Goal: Task Accomplishment & Management: Manage account settings

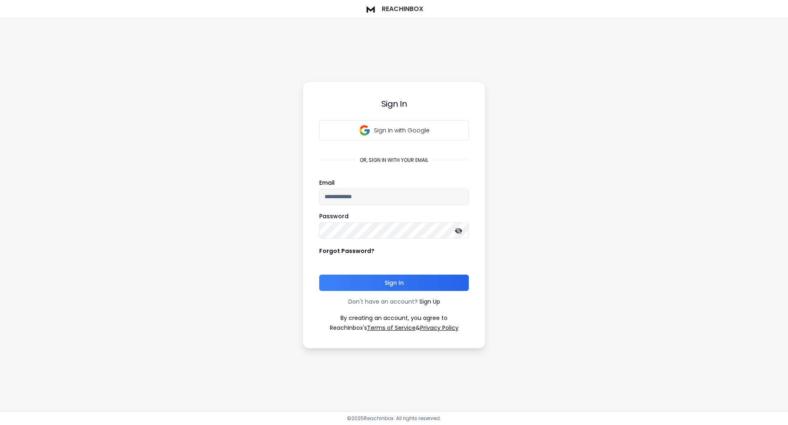
click at [363, 198] on input "email" at bounding box center [394, 197] width 150 height 16
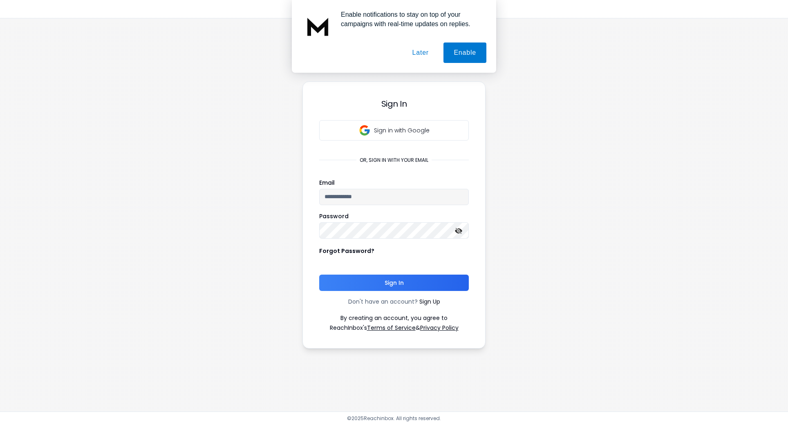
type input "**********"
click at [380, 276] on button "Sign In" at bounding box center [394, 283] width 150 height 16
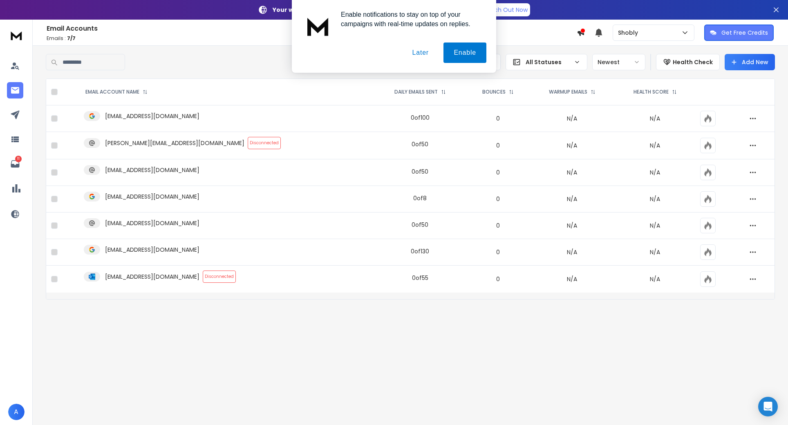
click at [414, 53] on button "Later" at bounding box center [420, 53] width 37 height 20
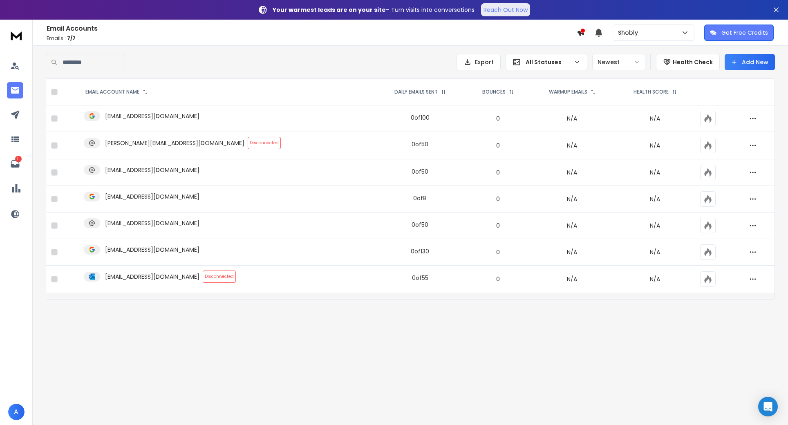
click at [503, 11] on p "Reach Out Now" at bounding box center [505, 10] width 44 height 8
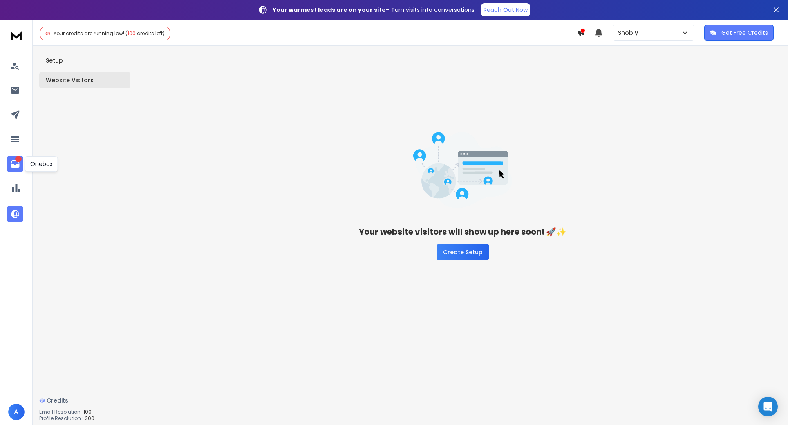
click at [9, 164] on link "11" at bounding box center [15, 164] width 16 height 16
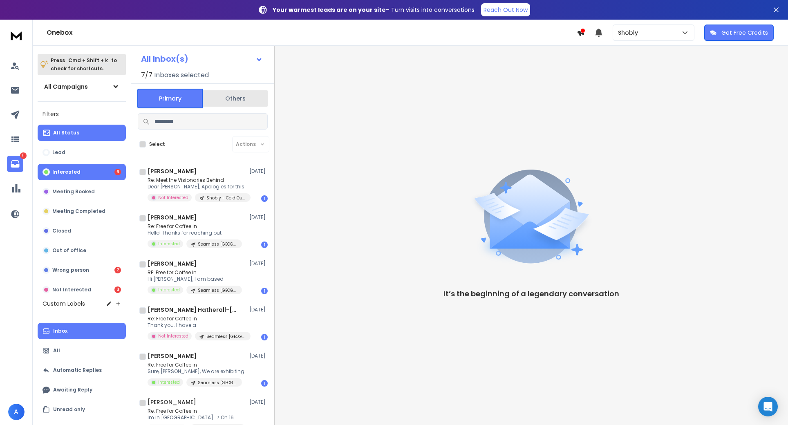
click at [78, 174] on button "Interested 6" at bounding box center [82, 172] width 88 height 16
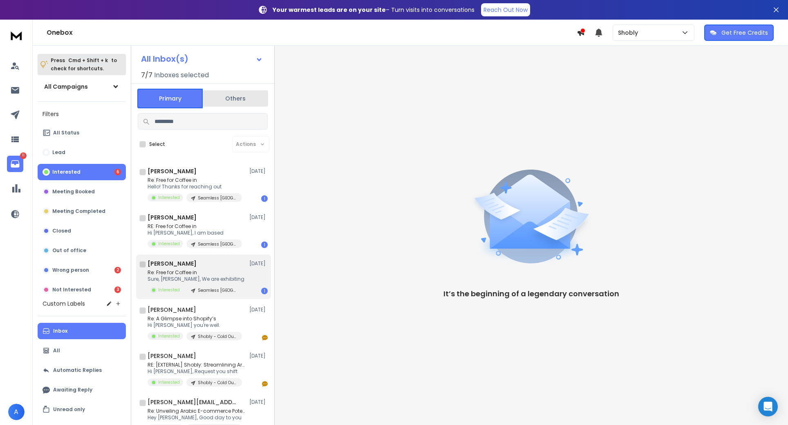
click at [207, 275] on p "Re: Free for Coffee in" at bounding box center [196, 272] width 97 height 7
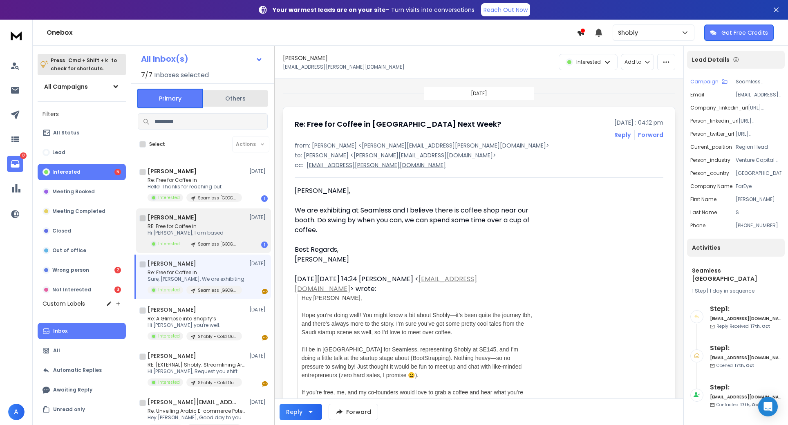
click at [193, 226] on p "RE: Free for Coffee in" at bounding box center [195, 226] width 94 height 7
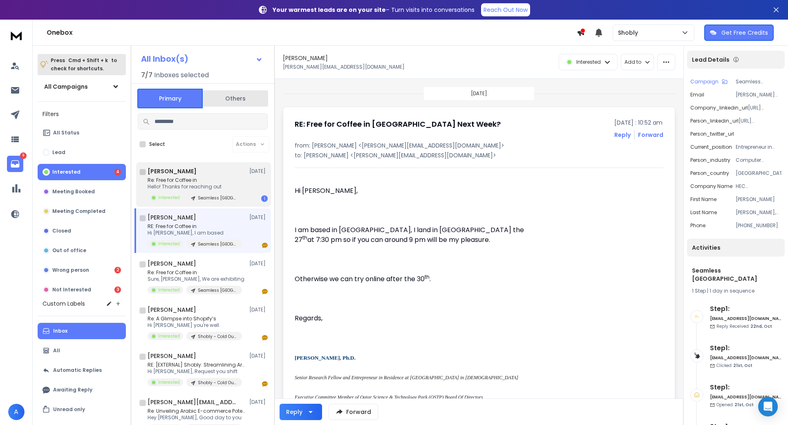
click at [178, 171] on h1 "[PERSON_NAME]" at bounding box center [172, 171] width 49 height 8
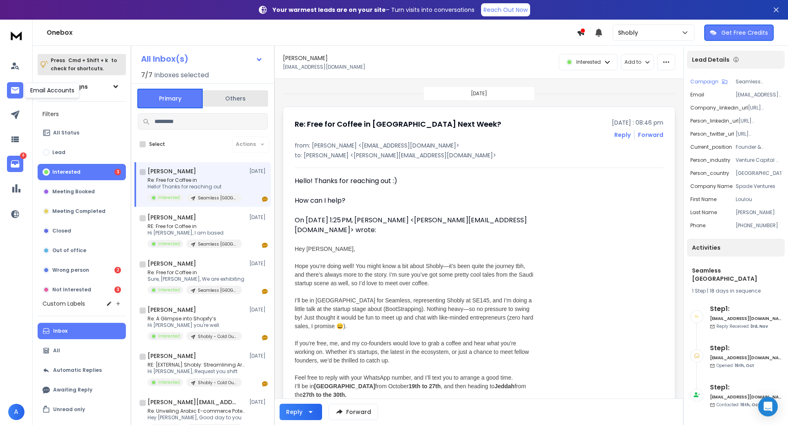
click at [10, 94] on icon at bounding box center [15, 90] width 10 height 10
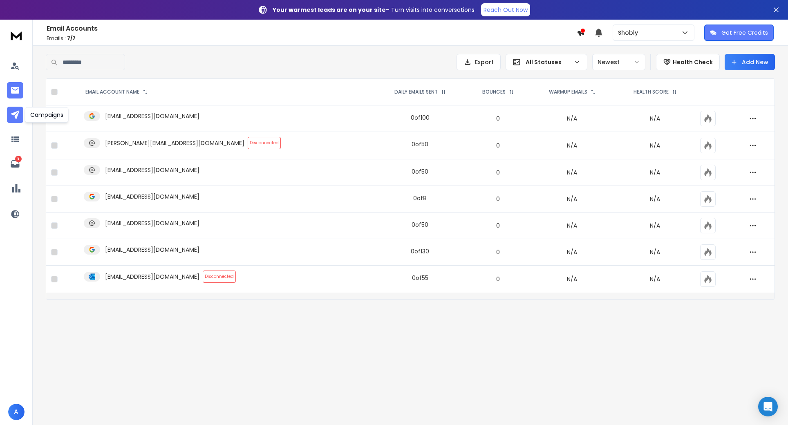
click at [11, 116] on icon at bounding box center [15, 115] width 10 height 10
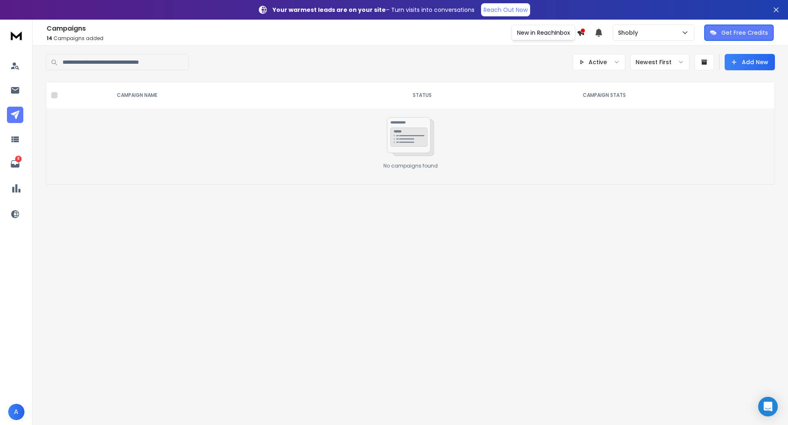
click at [580, 29] on icon at bounding box center [581, 33] width 8 height 8
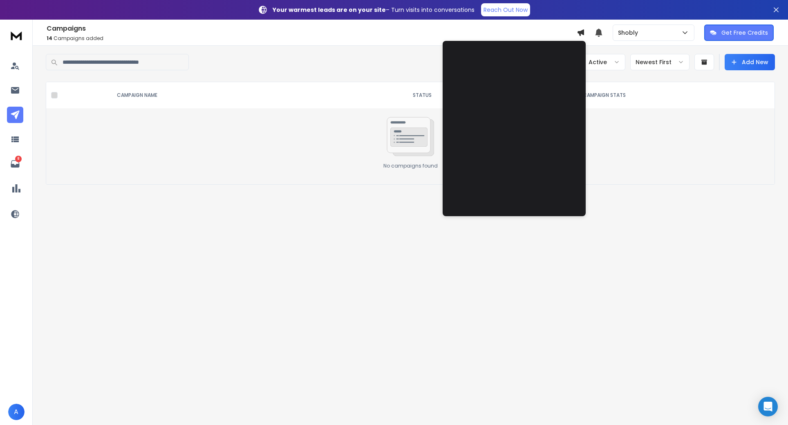
click at [333, 60] on div at bounding box center [228, 62] width 365 height 16
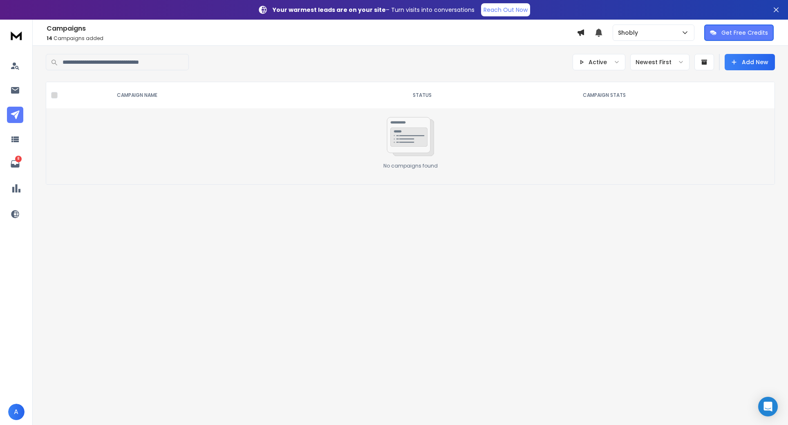
click at [15, 38] on img at bounding box center [16, 35] width 16 height 15
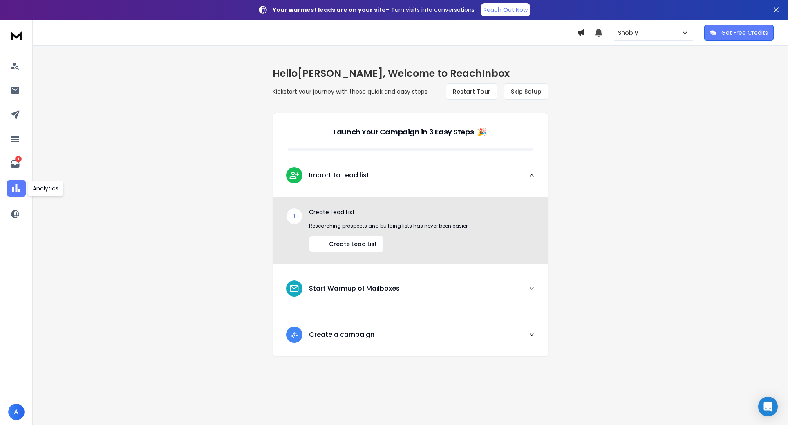
click at [16, 187] on icon at bounding box center [16, 188] width 8 height 8
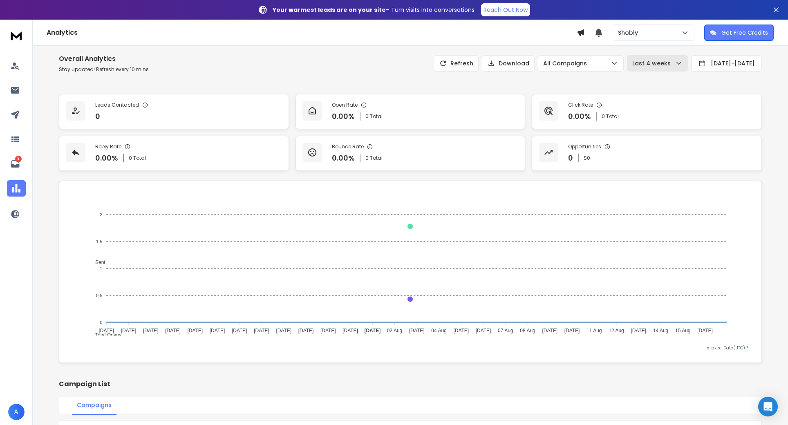
click at [627, 71] on button "Last 4 weeks" at bounding box center [657, 63] width 61 height 16
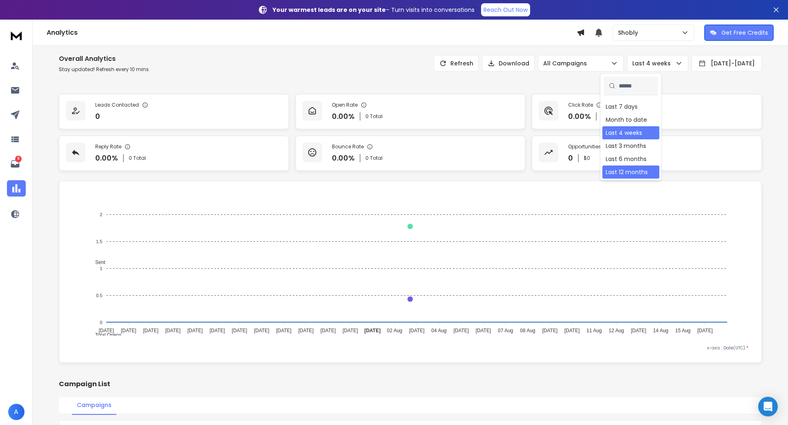
click at [622, 174] on div "Last 12 months" at bounding box center [627, 172] width 42 height 8
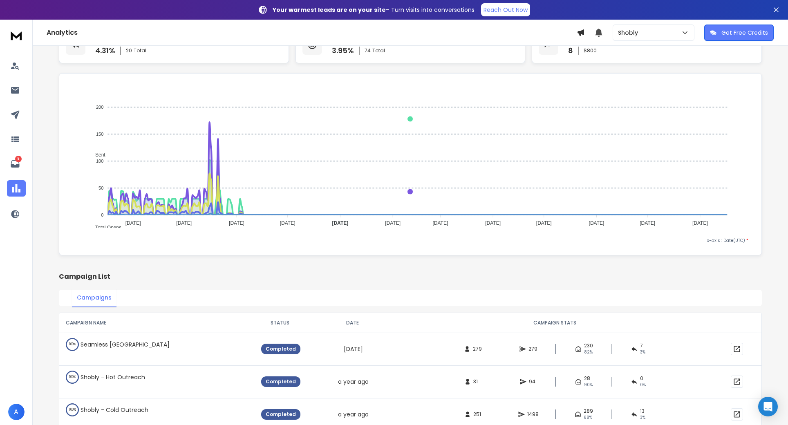
scroll to position [122, 0]
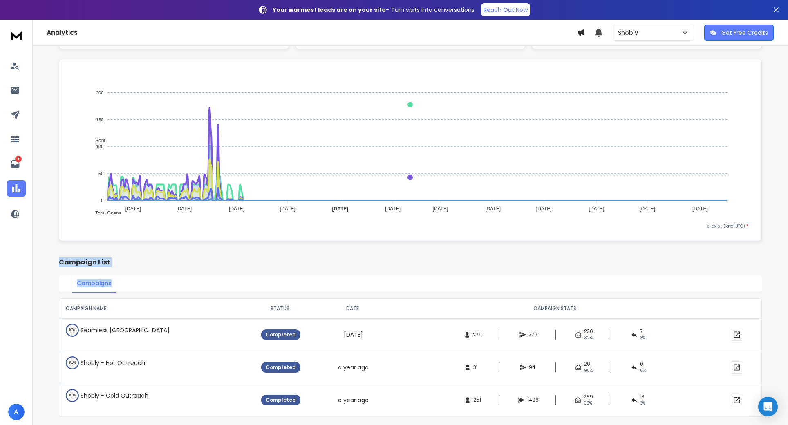
drag, startPoint x: 55, startPoint y: 255, endPoint x: 741, endPoint y: 417, distance: 704.7
click at [741, 417] on div "Overall Analytics Stay updated! Refresh every 10 mins. Refresh Download All Cam…" at bounding box center [410, 174] width 755 height 501
click at [636, 419] on div "Overall Analytics Stay updated! Refresh every 10 mins. Refresh Download All Cam…" at bounding box center [410, 174] width 755 height 501
drag, startPoint x: 645, startPoint y: 420, endPoint x: 84, endPoint y: 253, distance: 585.4
click at [84, 253] on div "Overall Analytics Stay updated! Refresh every 10 mins. Refresh Download All Cam…" at bounding box center [410, 174] width 755 height 501
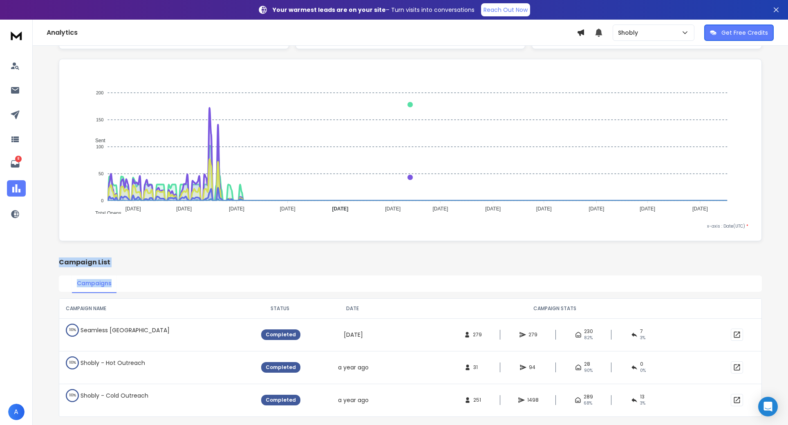
click at [56, 251] on div "Overall Analytics Stay updated! Refresh every 10 mins. Refresh Download All Cam…" at bounding box center [410, 174] width 755 height 501
drag, startPoint x: 54, startPoint y: 252, endPoint x: 644, endPoint y: 421, distance: 613.6
click at [644, 421] on div "Overall Analytics Stay updated! Refresh every 10 mins. Refresh Download All Cam…" at bounding box center [410, 174] width 755 height 501
click at [60, 223] on div "Sent Total Opens Unique Opens Links Clicked Total Replies 200 200 150 150 100 1…" at bounding box center [410, 150] width 703 height 182
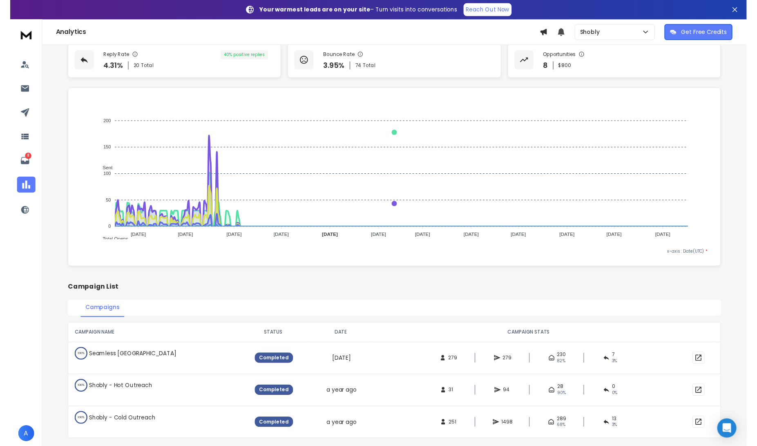
scroll to position [57, 0]
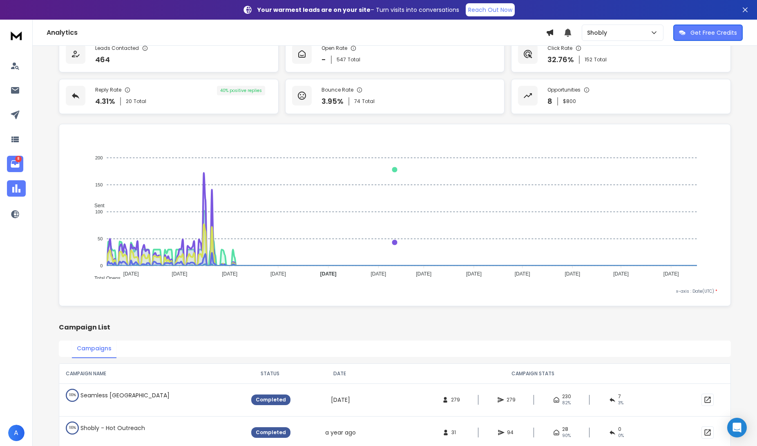
click at [15, 165] on icon at bounding box center [15, 163] width 9 height 7
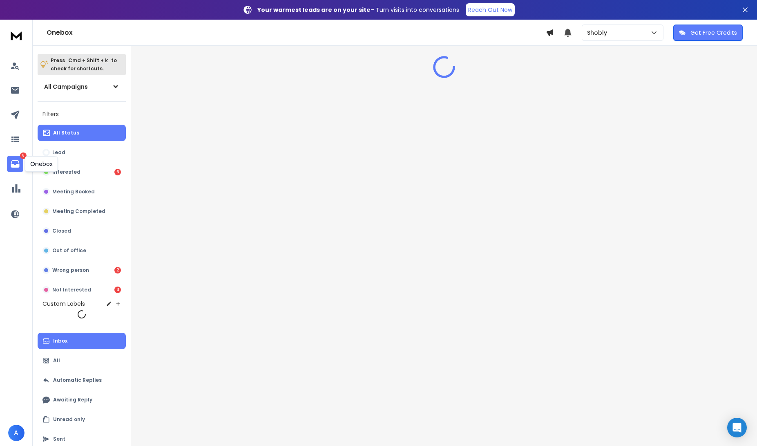
click at [15, 165] on icon at bounding box center [15, 163] width 9 height 7
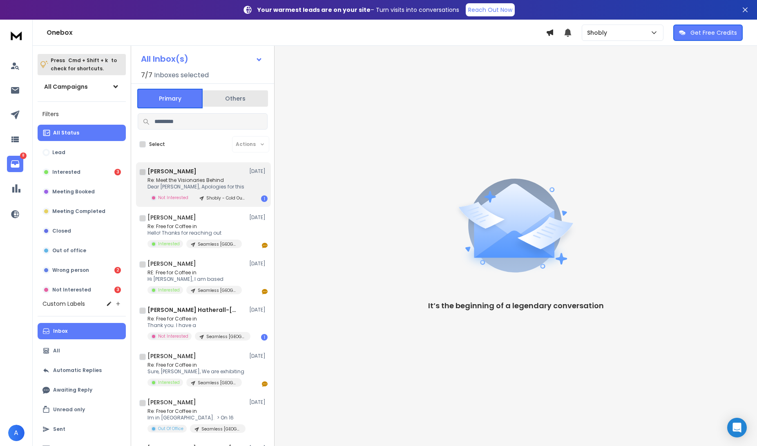
click at [179, 175] on h1 "[PERSON_NAME]" at bounding box center [172, 171] width 49 height 8
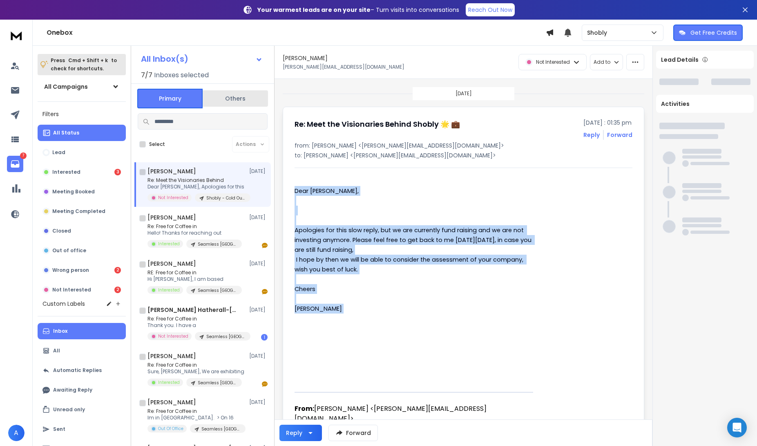
drag, startPoint x: 360, startPoint y: 318, endPoint x: 295, endPoint y: 191, distance: 142.8
click at [295, 191] on span "Dear [PERSON_NAME]," at bounding box center [327, 191] width 64 height 8
drag, startPoint x: 295, startPoint y: 191, endPoint x: 407, endPoint y: 307, distance: 161.0
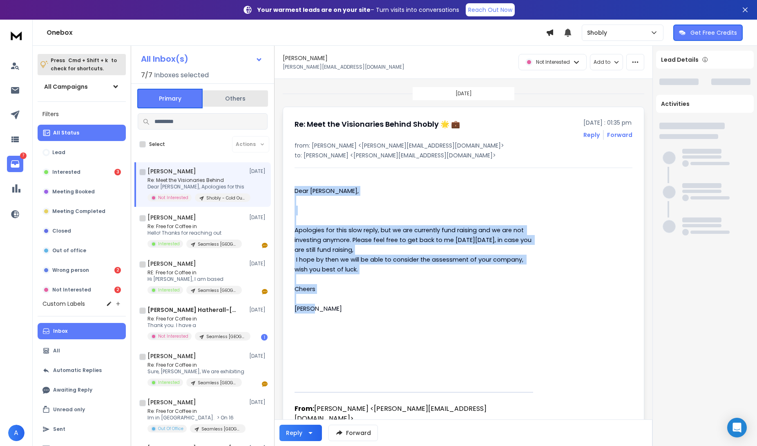
click at [353, 311] on p "[PERSON_NAME]" at bounding box center [414, 309] width 239 height 10
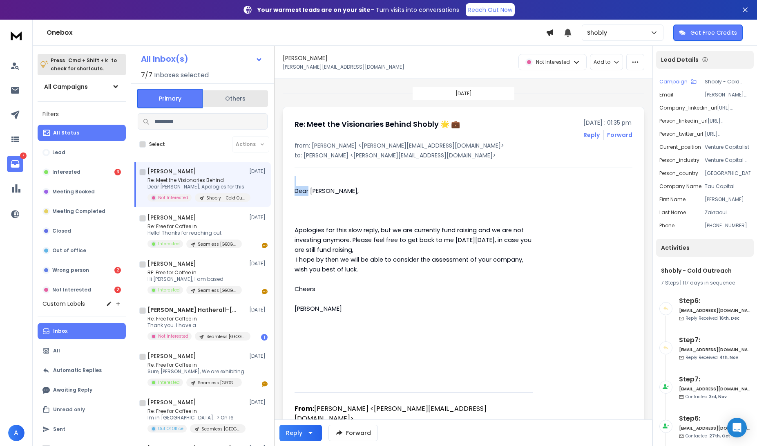
drag, startPoint x: 353, startPoint y: 311, endPoint x: 307, endPoint y: 195, distance: 125.3
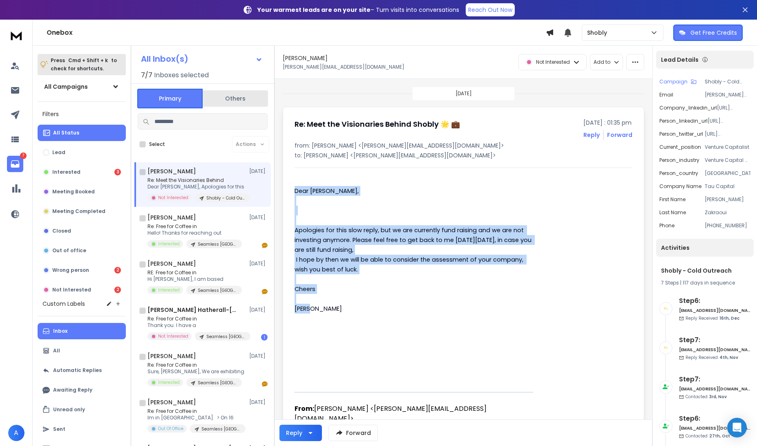
drag, startPoint x: 296, startPoint y: 191, endPoint x: 311, endPoint y: 310, distance: 119.8
click at [318, 311] on p "[PERSON_NAME]" at bounding box center [414, 309] width 239 height 10
drag, startPoint x: 324, startPoint y: 309, endPoint x: 296, endPoint y: 191, distance: 120.9
